Goal: Task Accomplishment & Management: Use online tool/utility

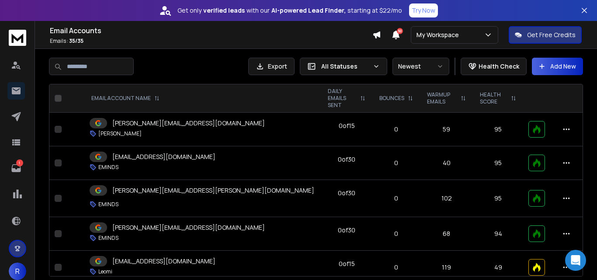
click at [18, 268] on span "R" at bounding box center [17, 271] width 17 height 17
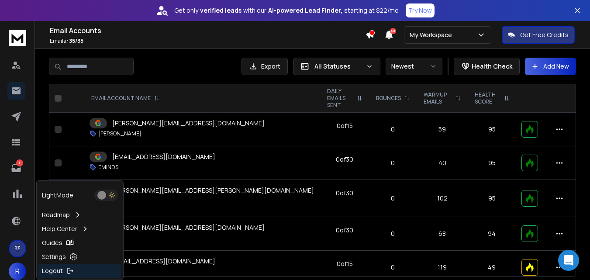
click at [51, 272] on p "Logout" at bounding box center [52, 271] width 21 height 9
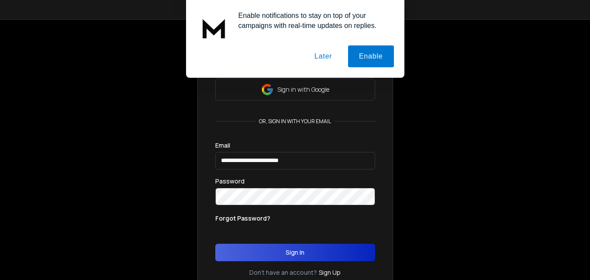
click at [301, 159] on input "**********" at bounding box center [295, 160] width 160 height 17
type input "**********"
click at [298, 252] on button "Sign In" at bounding box center [295, 252] width 160 height 17
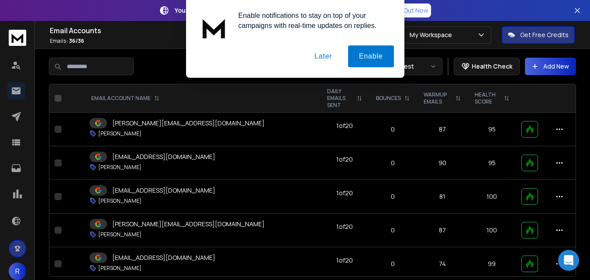
click at [326, 57] on button "Later" at bounding box center [323, 56] width 39 height 22
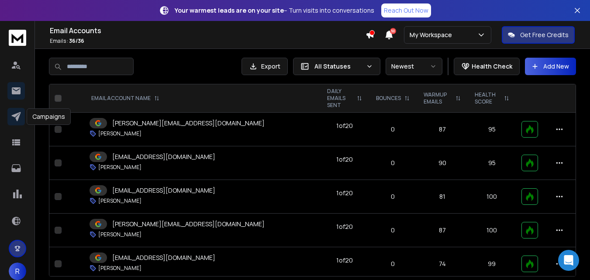
click at [13, 116] on icon at bounding box center [15, 116] width 9 height 9
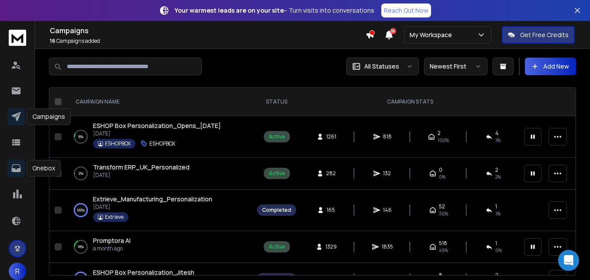
click at [14, 168] on icon at bounding box center [16, 168] width 10 height 10
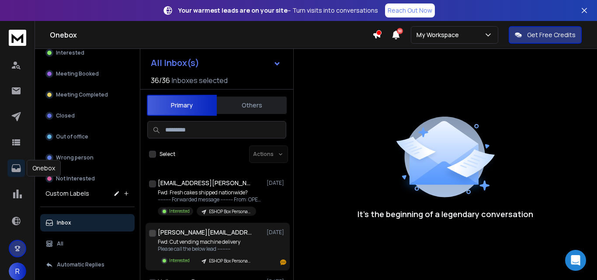
click at [196, 234] on h1 "[PERSON_NAME][EMAIL_ADDRESS][DOMAIN_NAME] +1" at bounding box center [206, 232] width 96 height 9
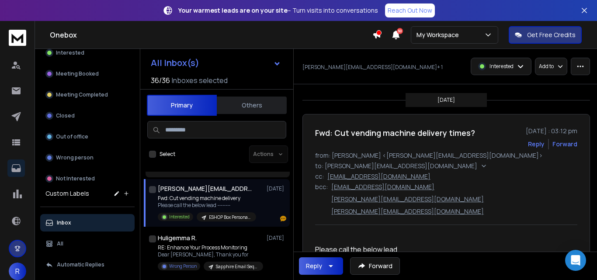
scroll to position [87, 0]
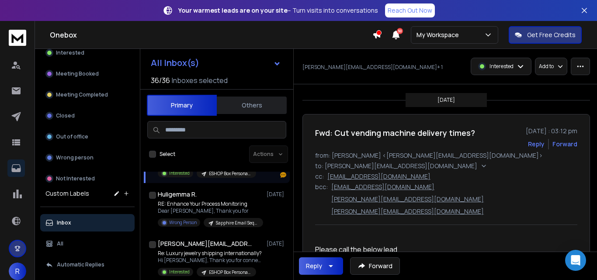
click at [166, 126] on input at bounding box center [216, 129] width 139 height 17
type input "*****"
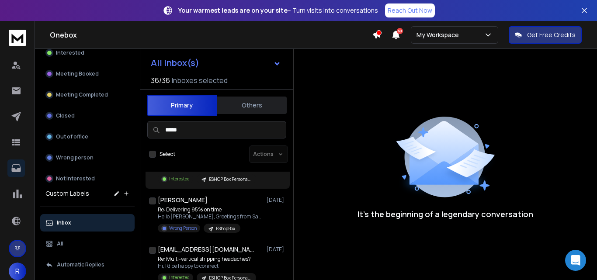
scroll to position [0, 0]
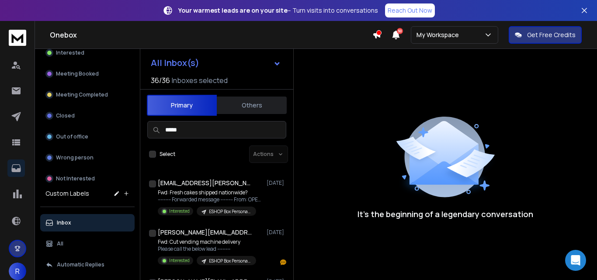
click at [186, 129] on input "*****" at bounding box center [216, 129] width 139 height 17
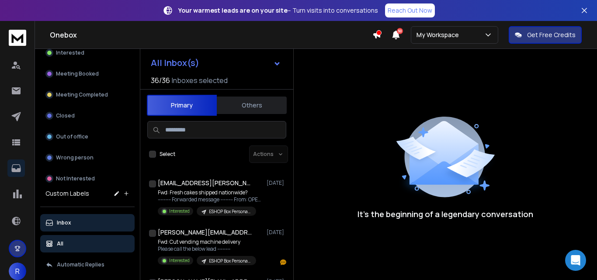
click at [67, 246] on button "All" at bounding box center [87, 243] width 94 height 17
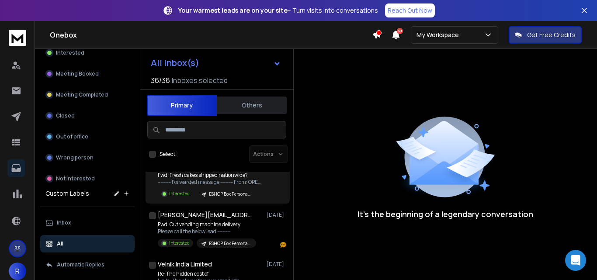
scroll to position [131, 0]
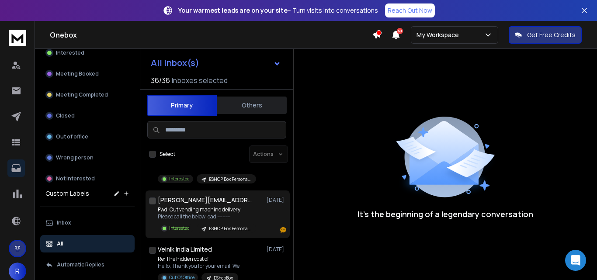
click at [194, 200] on h1 "[PERSON_NAME][EMAIL_ADDRESS][DOMAIN_NAME] +1" at bounding box center [206, 200] width 96 height 9
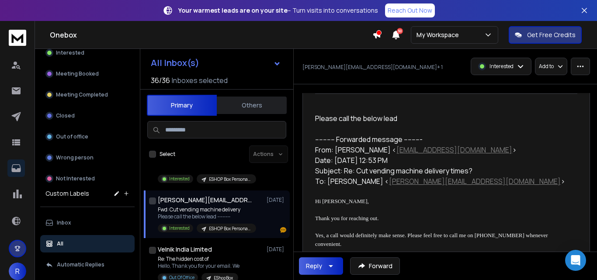
drag, startPoint x: 459, startPoint y: 125, endPoint x: 388, endPoint y: 128, distance: 71.3
click at [388, 145] on div "From: [PERSON_NAME] < [EMAIL_ADDRESS][DOMAIN_NAME] >" at bounding box center [442, 150] width 255 height 10
copy div "< [EMAIL_ADDRESS][DOMAIN_NAME] >"
click at [334, 197] on div "Hi [PERSON_NAME]," at bounding box center [442, 201] width 255 height 9
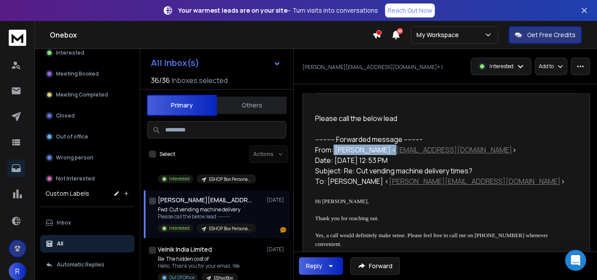
drag, startPoint x: 333, startPoint y: 127, endPoint x: 388, endPoint y: 128, distance: 54.2
click at [388, 145] on div "From: [PERSON_NAME] < [EMAIL_ADDRESS][DOMAIN_NAME] >" at bounding box center [442, 150] width 255 height 10
copy div "[PERSON_NAME]"
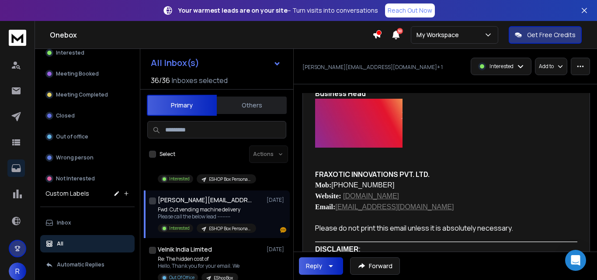
scroll to position [350, 0]
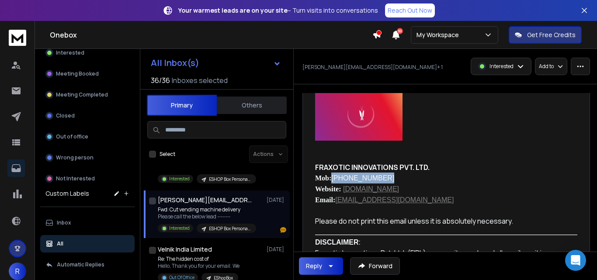
drag, startPoint x: 402, startPoint y: 152, endPoint x: 335, endPoint y: 155, distance: 66.4
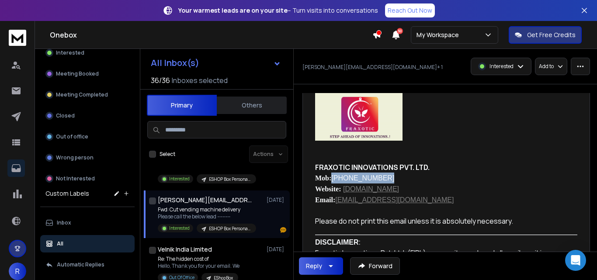
click at [335, 173] on div "Mob: [PHONE_NUMBER]" at bounding box center [442, 178] width 255 height 11
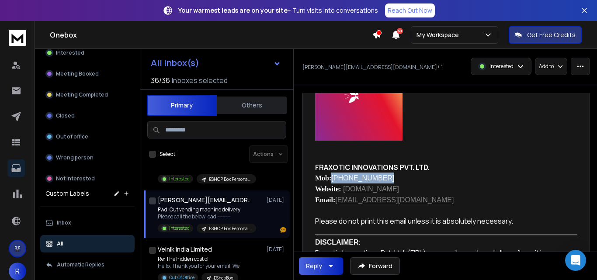
copy span "[PHONE_NUMBER]"
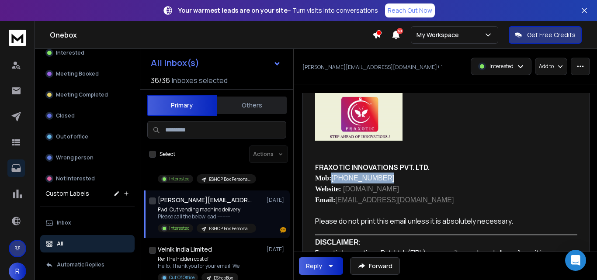
click at [390, 173] on div "Mob: [PHONE_NUMBER]" at bounding box center [442, 178] width 255 height 11
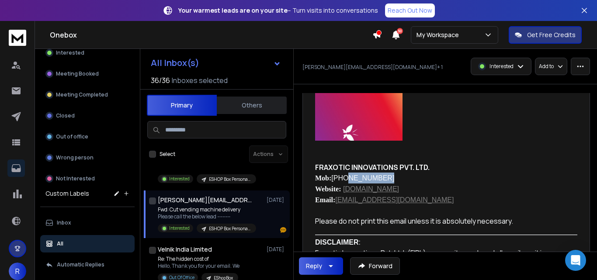
drag, startPoint x: 395, startPoint y: 150, endPoint x: 348, endPoint y: 150, distance: 47.2
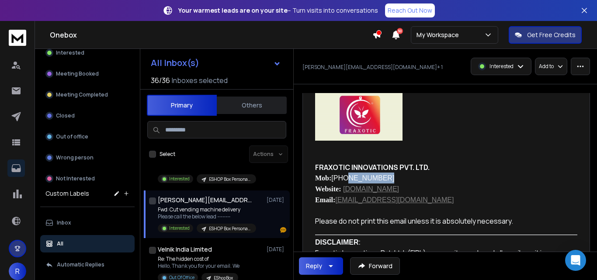
click at [348, 173] on div "Mob: [PHONE_NUMBER]" at bounding box center [442, 178] width 255 height 11
copy span "7776838868"
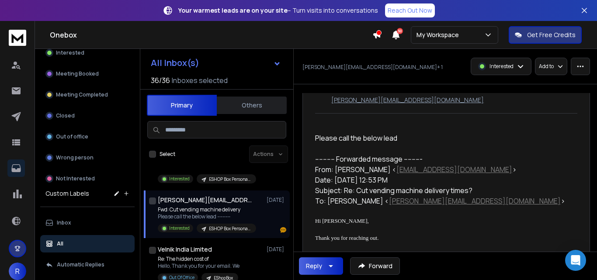
scroll to position [131, 0]
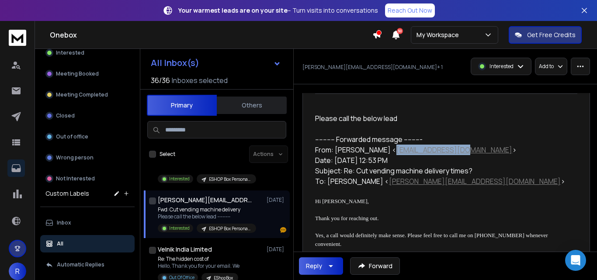
drag, startPoint x: 392, startPoint y: 126, endPoint x: 458, endPoint y: 130, distance: 66.1
click at [458, 145] on div "From: [PERSON_NAME] < [EMAIL_ADDRESS][DOMAIN_NAME] >" at bounding box center [442, 150] width 255 height 10
copy link "[EMAIL_ADDRESS][DOMAIN_NAME]"
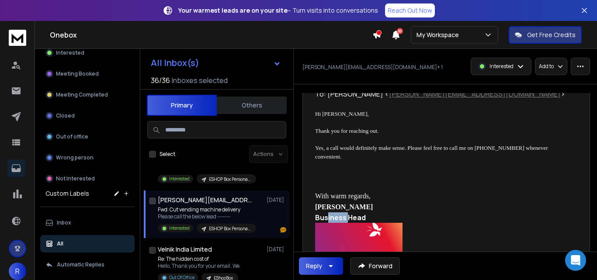
drag, startPoint x: 348, startPoint y: 191, endPoint x: 328, endPoint y: 191, distance: 20.1
click at [328, 213] on span "Business Head" at bounding box center [340, 218] width 51 height 10
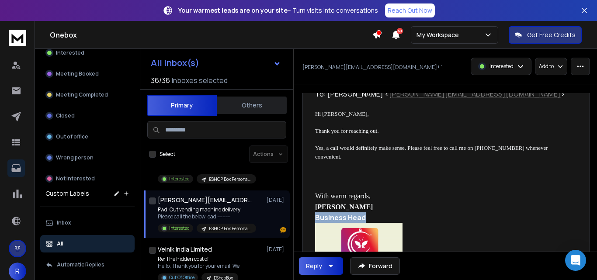
drag, startPoint x: 386, startPoint y: 190, endPoint x: 314, endPoint y: 196, distance: 72.0
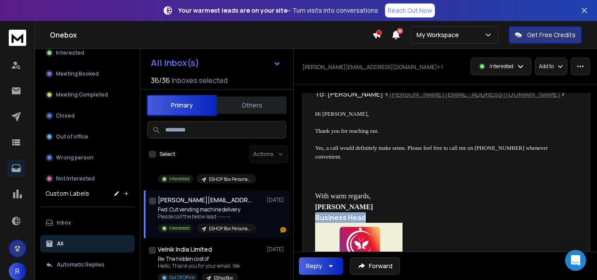
copy span "Business Head"
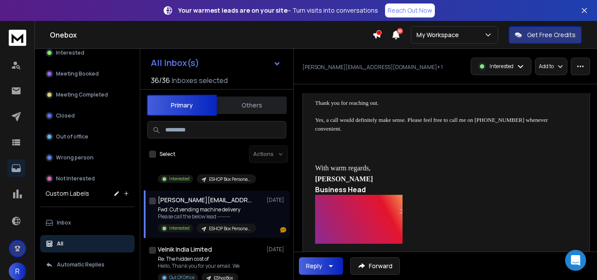
scroll to position [175, 0]
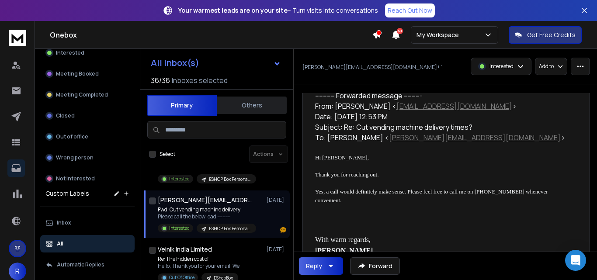
click at [328, 153] on div "Hi [PERSON_NAME]," at bounding box center [442, 157] width 255 height 9
click at [350, 170] on div "Thank you for reaching out." at bounding box center [442, 174] width 255 height 9
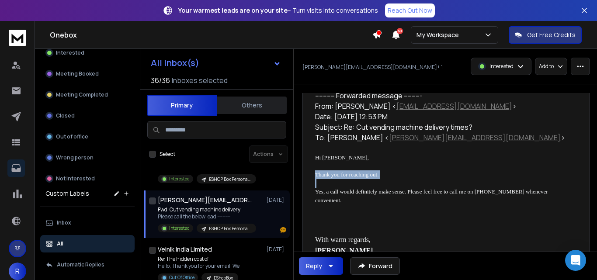
click at [350, 170] on div "Thank you for reaching out." at bounding box center [442, 174] width 255 height 9
click at [372, 187] on div "Yes, a call would definitely make sense. Please feel free to call me on [PHONE_…" at bounding box center [442, 195] width 255 height 17
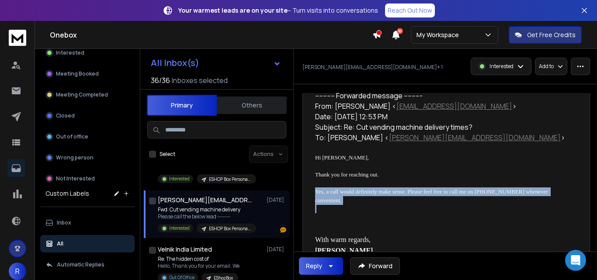
click at [372, 187] on div "Yes, a call would definitely make sense. Please feel free to call me on [PHONE_…" at bounding box center [442, 195] width 255 height 17
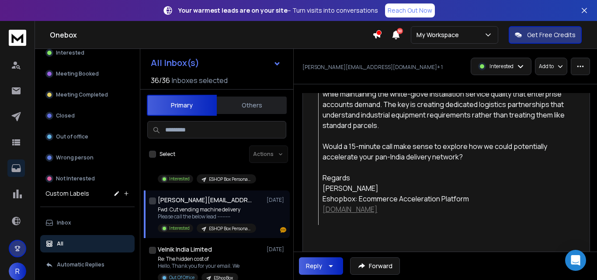
scroll to position [823, 0]
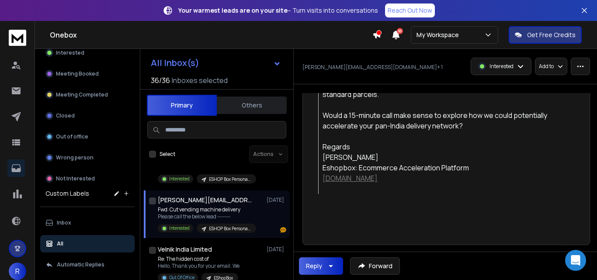
click at [426, 256] on icon at bounding box center [425, 259] width 7 height 7
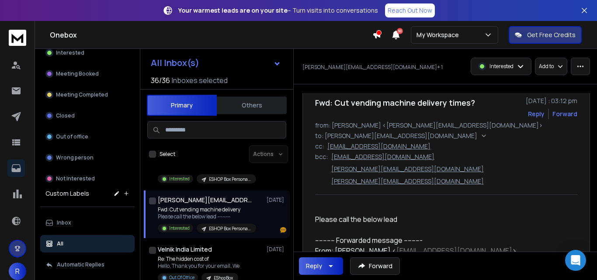
scroll to position [0, 0]
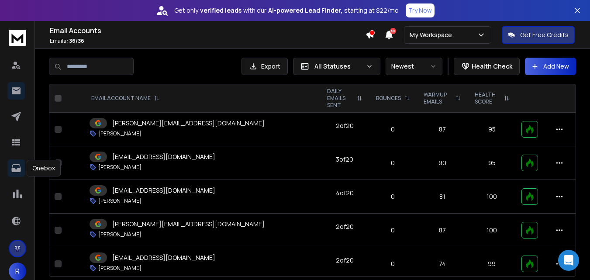
click at [18, 164] on icon at bounding box center [15, 168] width 9 height 8
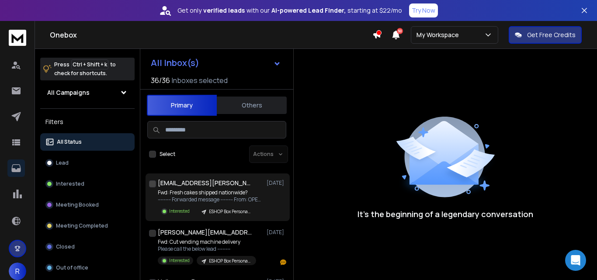
click at [207, 189] on div "mukul.kharb@eshopbox.com 08 Sep Fwd: Fresh cakes shipped nationwide? ----------…" at bounding box center [222, 197] width 128 height 37
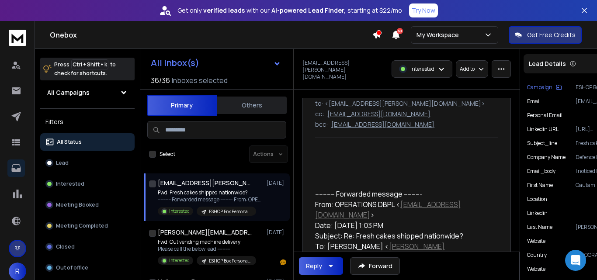
scroll to position [44, 0]
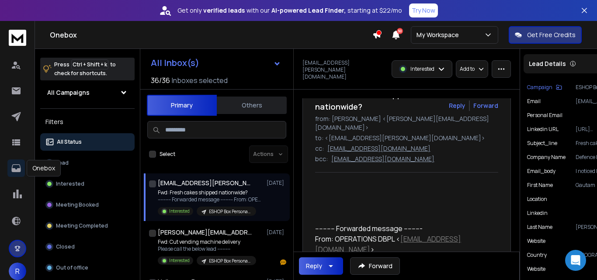
click at [14, 169] on icon at bounding box center [15, 168] width 9 height 8
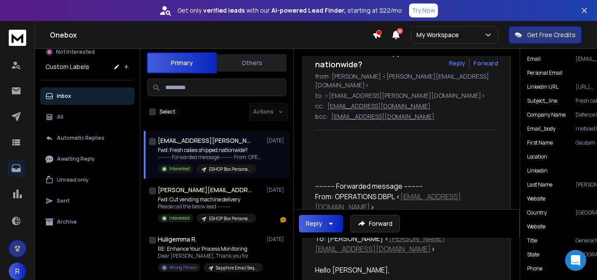
scroll to position [218, 0]
click at [62, 114] on p "All" at bounding box center [60, 117] width 7 height 7
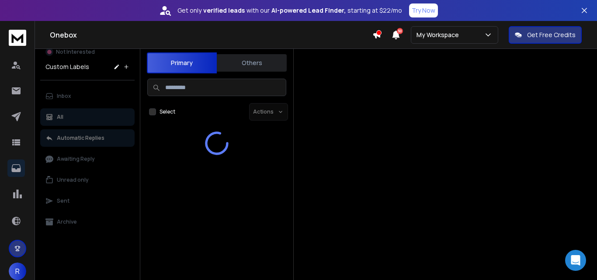
scroll to position [0, 0]
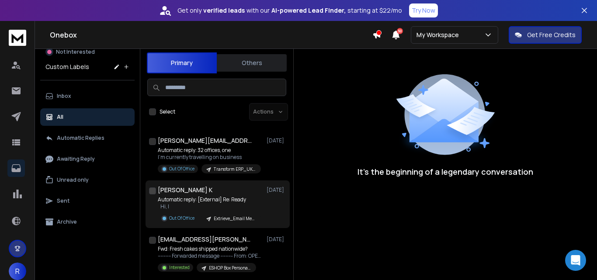
click at [201, 197] on p "Automatic reply: [External] Re: Ready" at bounding box center [209, 199] width 103 height 7
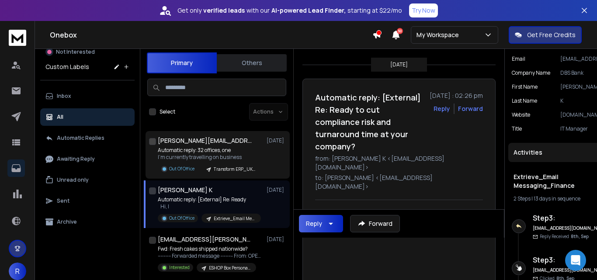
click at [202, 143] on h1 "[PERSON_NAME][EMAIL_ADDRESS][PERSON_NAME][DOMAIN_NAME]" at bounding box center [206, 140] width 96 height 9
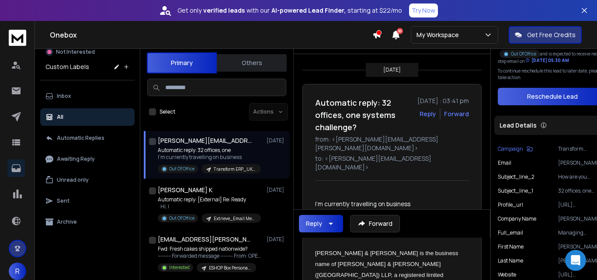
click at [188, 150] on p "Automatic reply: 32 offices, one" at bounding box center [209, 150] width 103 height 7
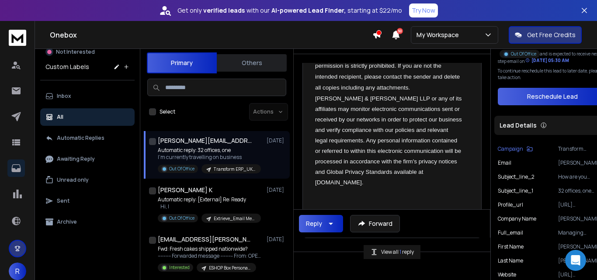
scroll to position [407, 0]
